Goal: Task Accomplishment & Management: Manage account settings

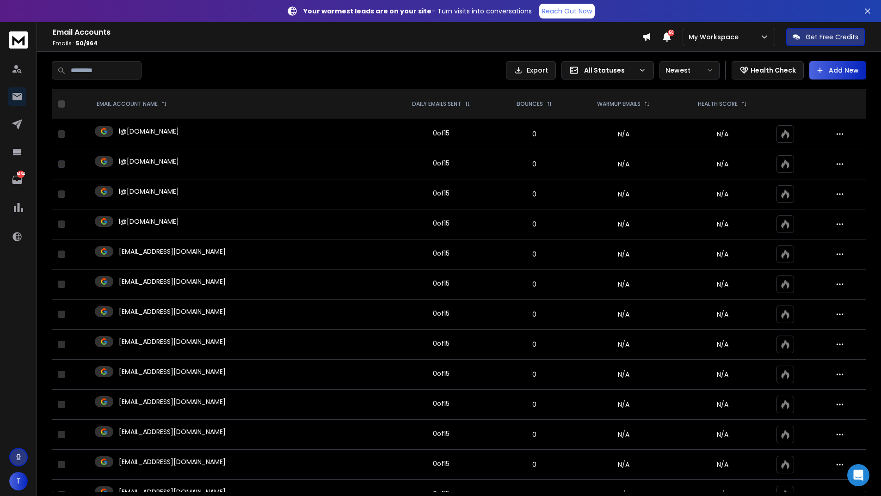
click at [835, 65] on button "Add New" at bounding box center [838, 70] width 57 height 19
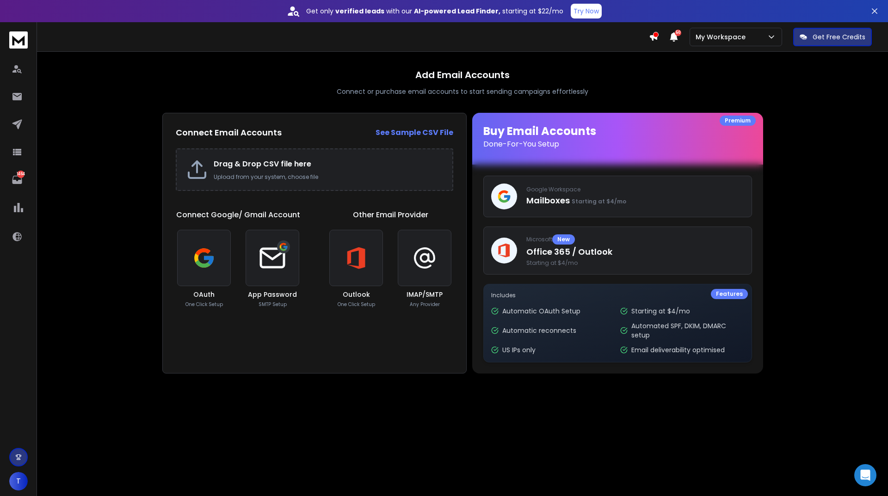
click at [715, 466] on div "Get only verified leads with our AI-powered Lead Finder, starting at $22/mo Try…" at bounding box center [444, 248] width 888 height 496
click at [201, 271] on icon at bounding box center [203, 258] width 23 height 28
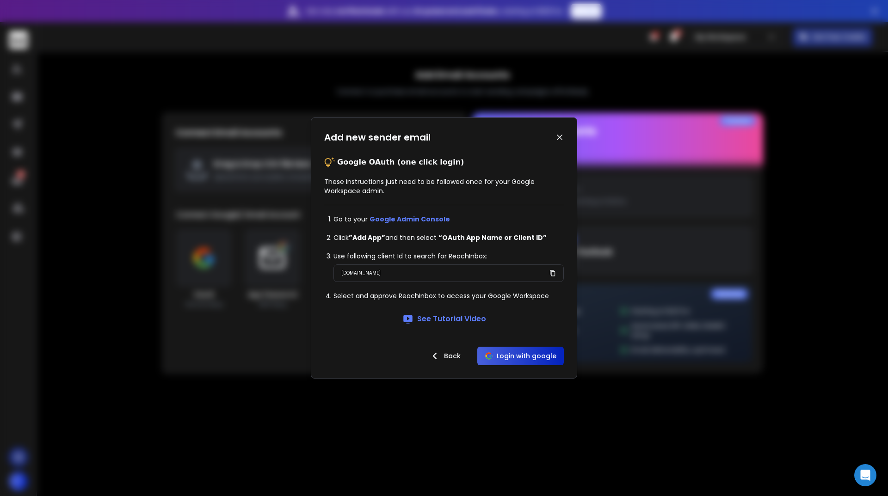
click at [517, 358] on button "Login with google" at bounding box center [520, 356] width 87 height 19
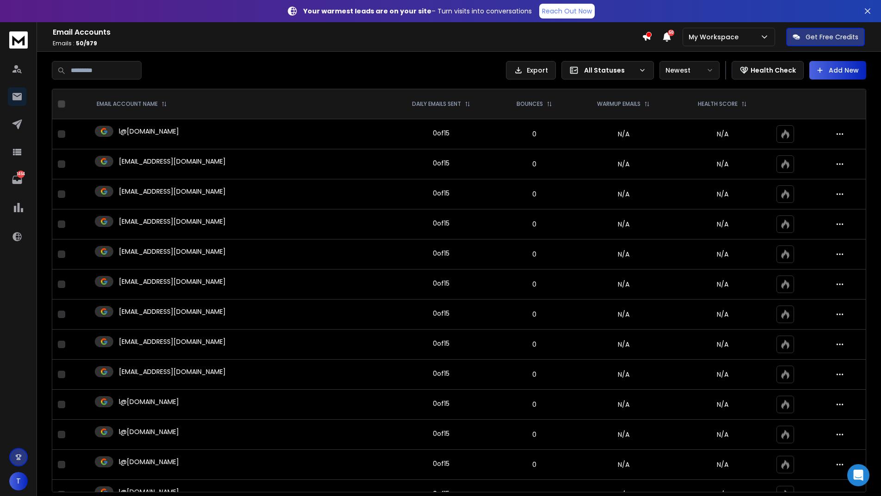
click at [831, 73] on button "Add New" at bounding box center [838, 70] width 57 height 19
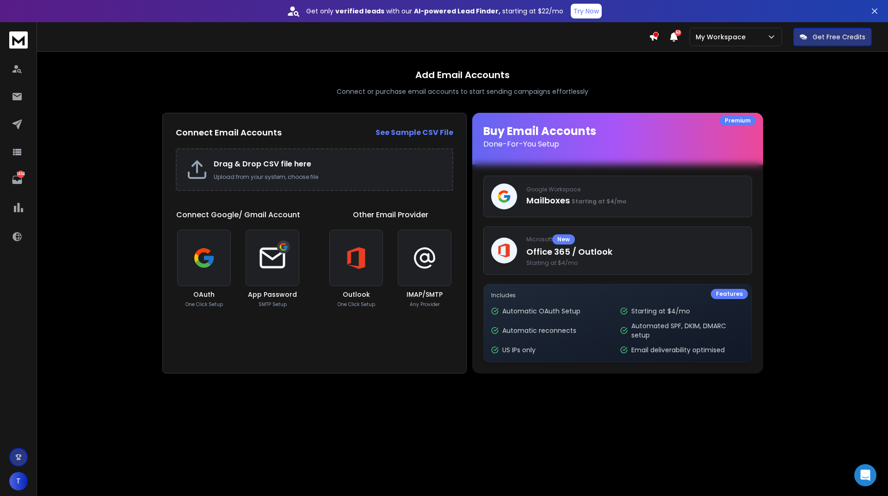
click at [879, 311] on div "Add Email Accounts Connect or purchase email accounts to start sending campaign…" at bounding box center [462, 230] width 851 height 324
click at [213, 254] on icon at bounding box center [203, 258] width 23 height 28
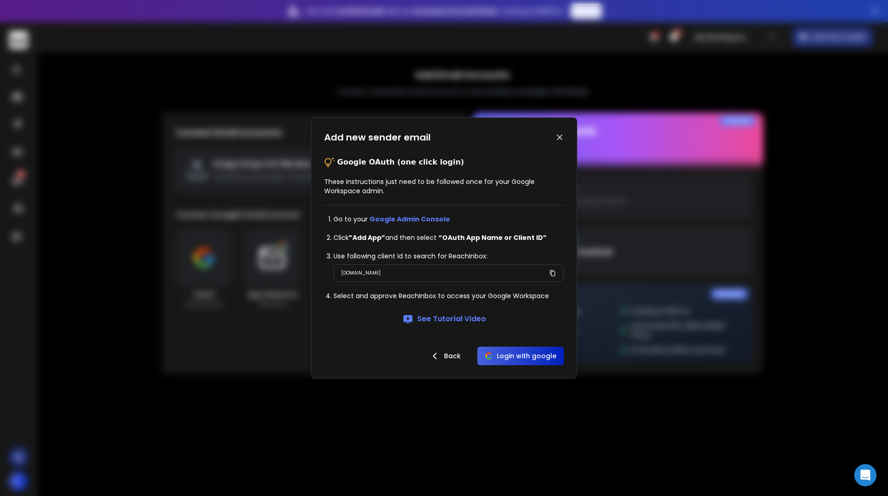
click at [520, 352] on button "Login with google" at bounding box center [520, 356] width 87 height 19
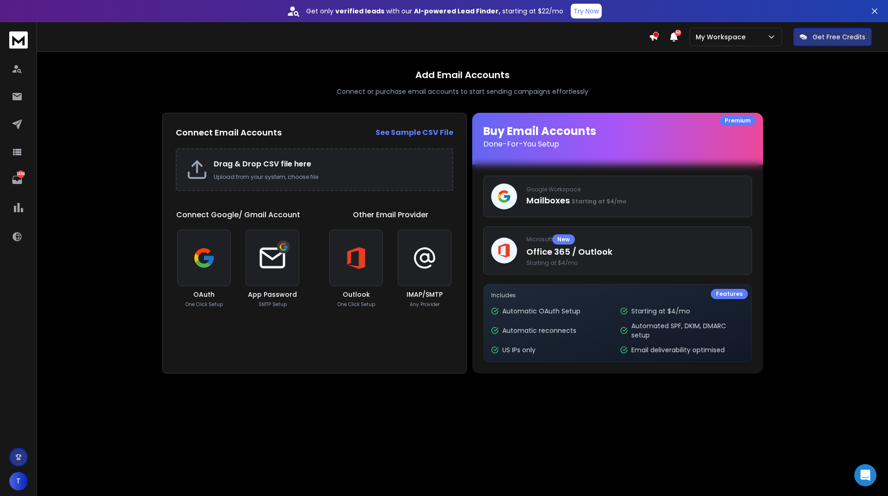
drag, startPoint x: 186, startPoint y: 263, endPoint x: 192, endPoint y: 265, distance: 5.4
click at [192, 265] on div at bounding box center [204, 258] width 54 height 56
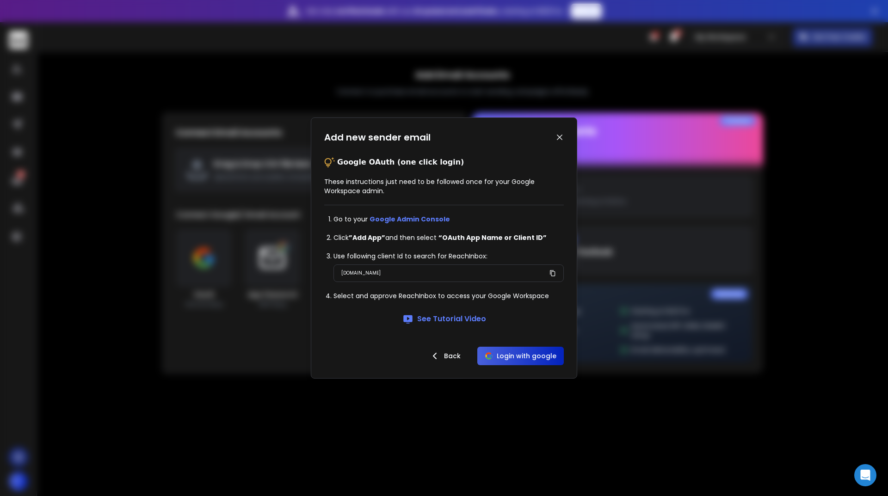
drag, startPoint x: 500, startPoint y: 352, endPoint x: 747, endPoint y: 449, distance: 265.1
click at [501, 352] on button "Login with google" at bounding box center [520, 356] width 87 height 19
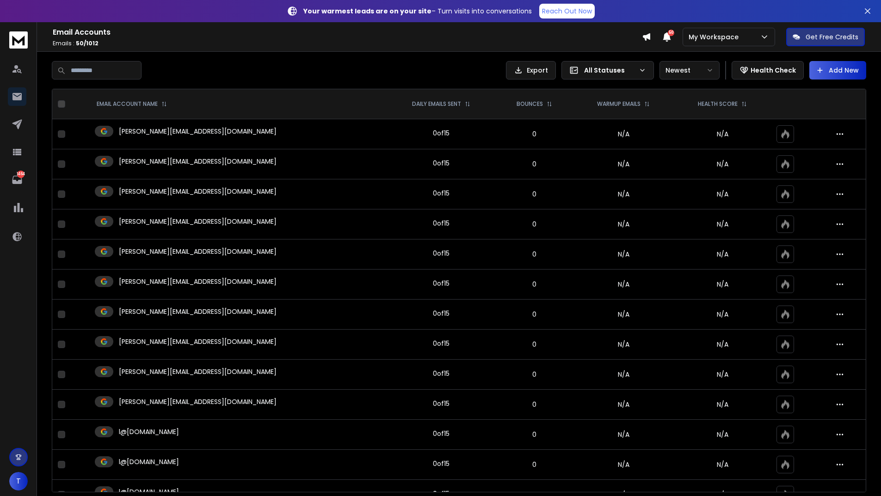
click at [829, 70] on button "Add New" at bounding box center [838, 70] width 57 height 19
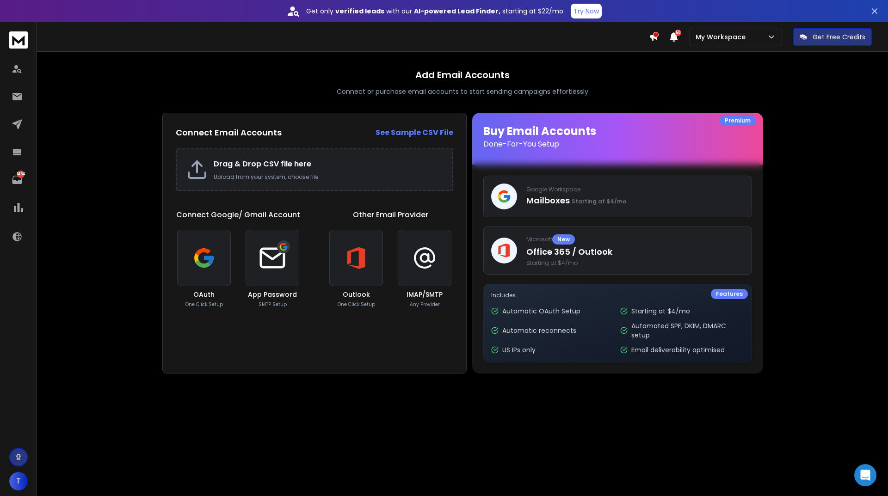
click at [216, 266] on icon at bounding box center [203, 258] width 23 height 28
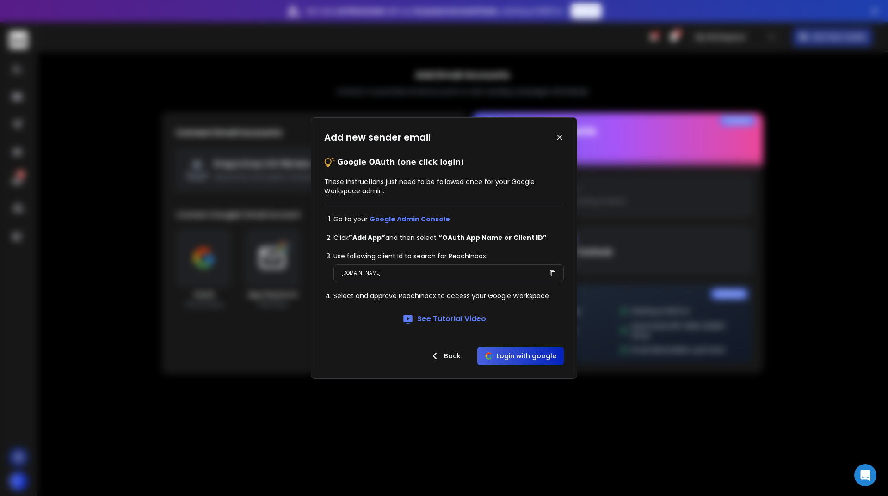
click at [521, 359] on button "Login with google" at bounding box center [520, 356] width 87 height 19
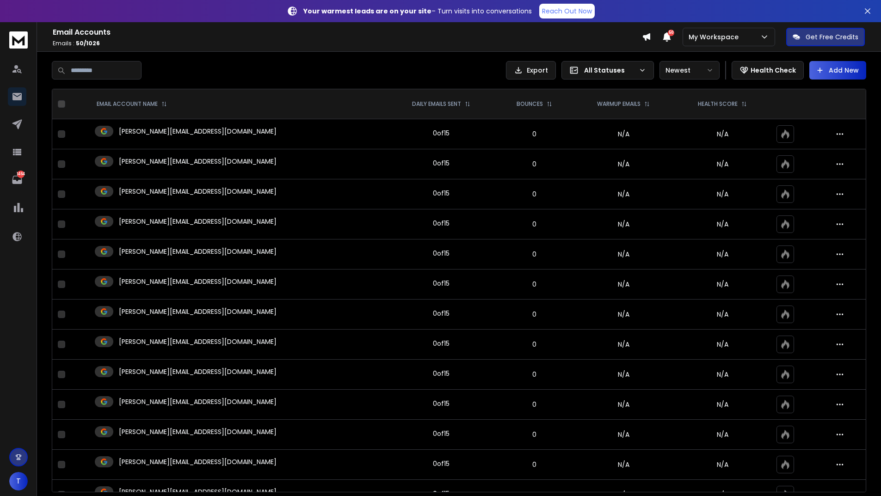
click at [831, 68] on button "Add New" at bounding box center [838, 70] width 57 height 19
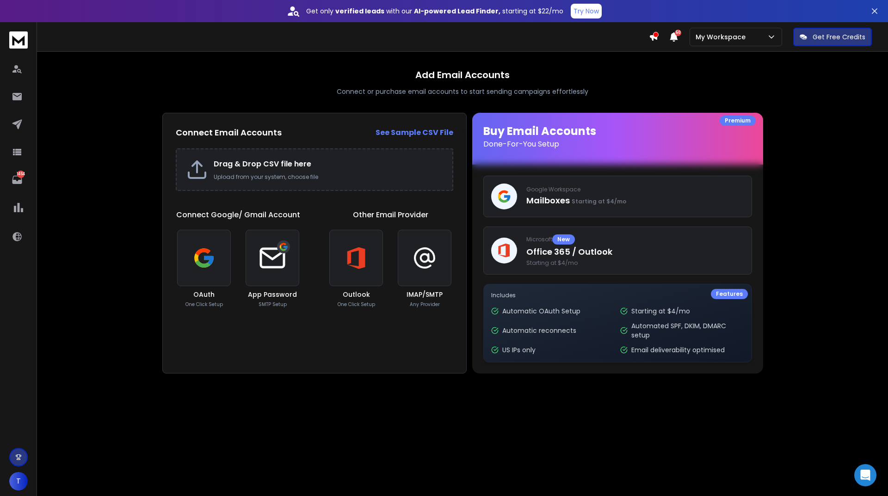
click at [204, 268] on icon at bounding box center [203, 258] width 23 height 28
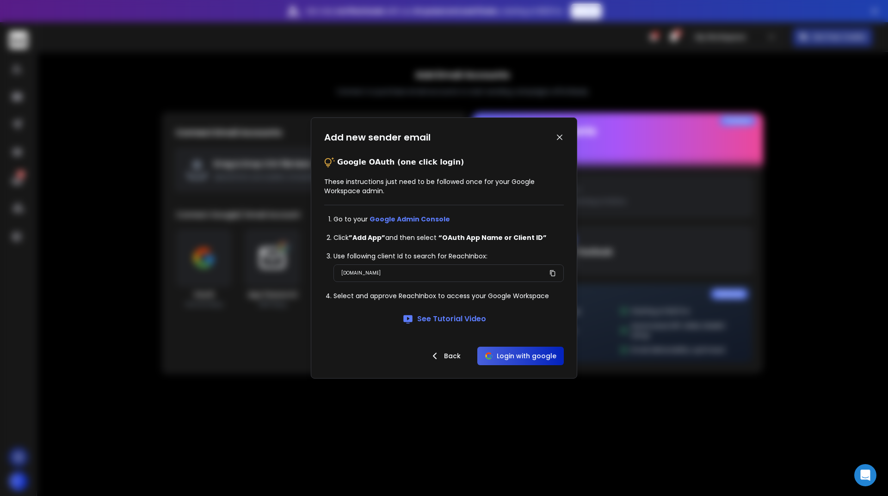
click at [515, 356] on button "Login with google" at bounding box center [520, 356] width 87 height 19
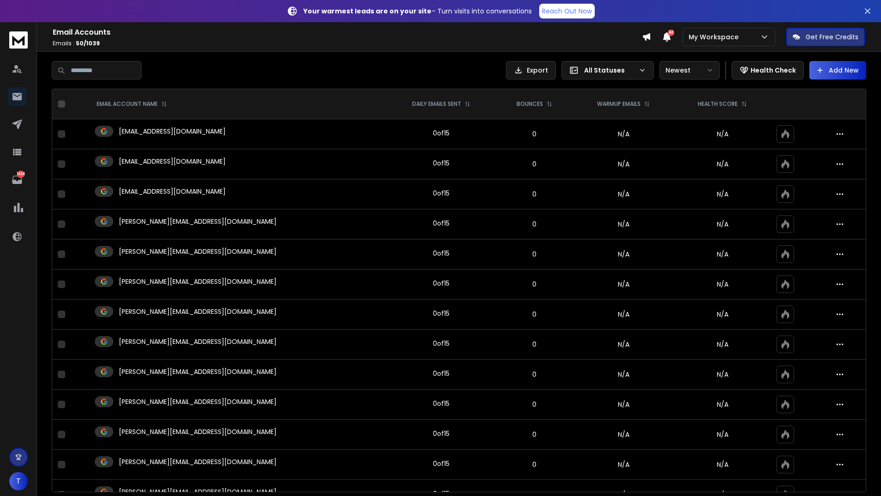
click at [836, 72] on button "Add New" at bounding box center [838, 70] width 57 height 19
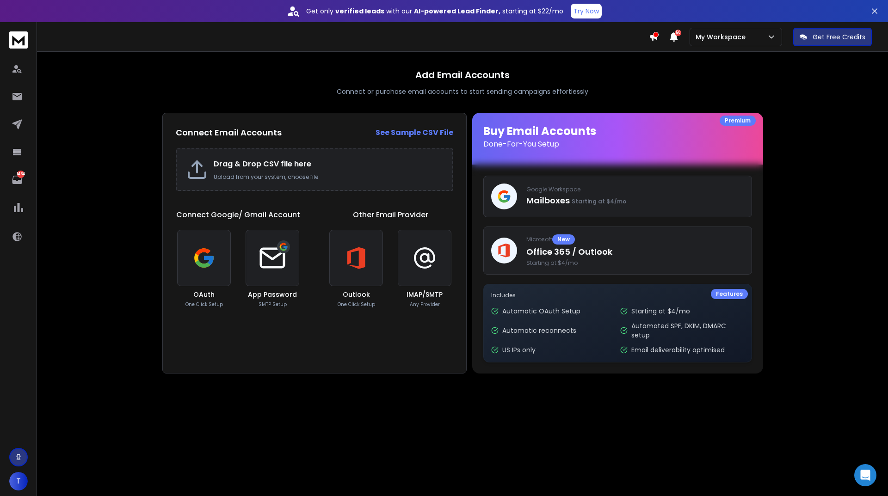
click at [202, 268] on icon at bounding box center [203, 258] width 23 height 28
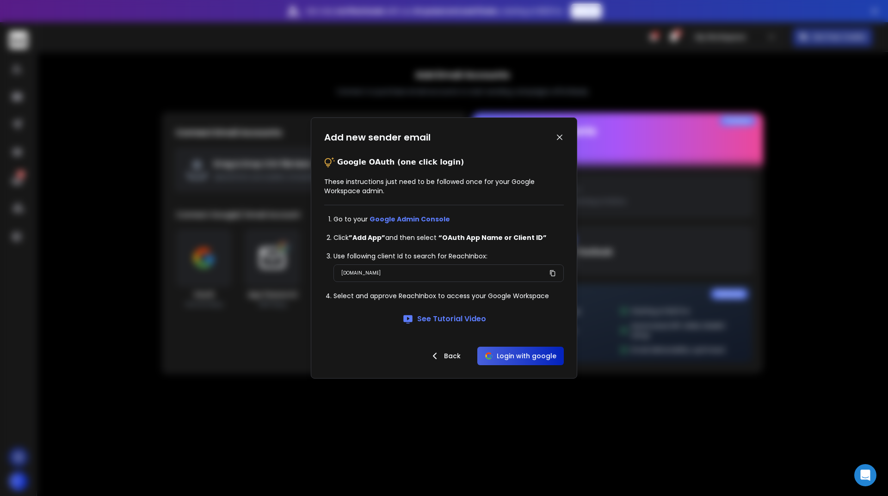
click at [518, 352] on button "Login with google" at bounding box center [520, 356] width 87 height 19
